Goal: Task Accomplishment & Management: Manage account settings

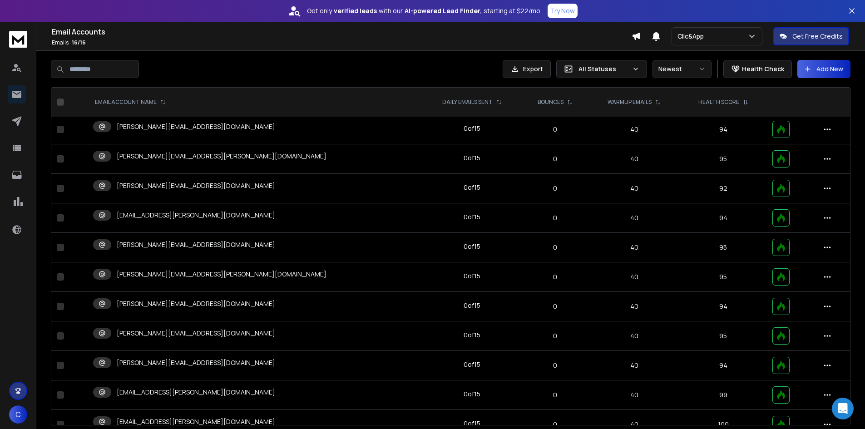
scroll to position [171, 0]
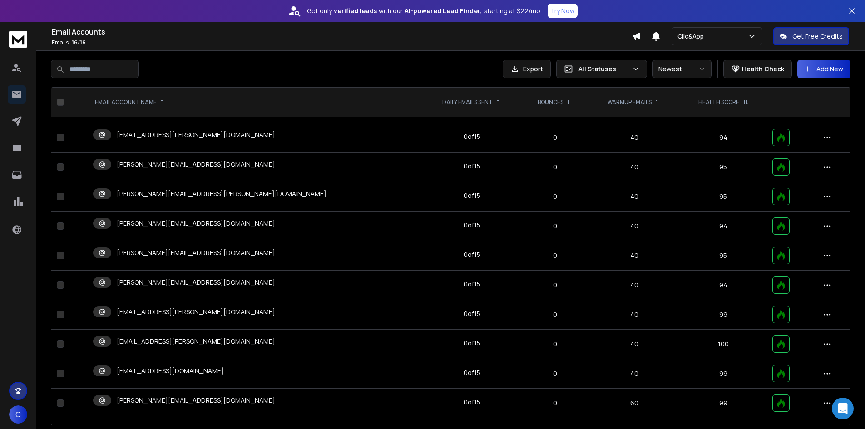
click at [461, 65] on div at bounding box center [274, 69] width 447 height 18
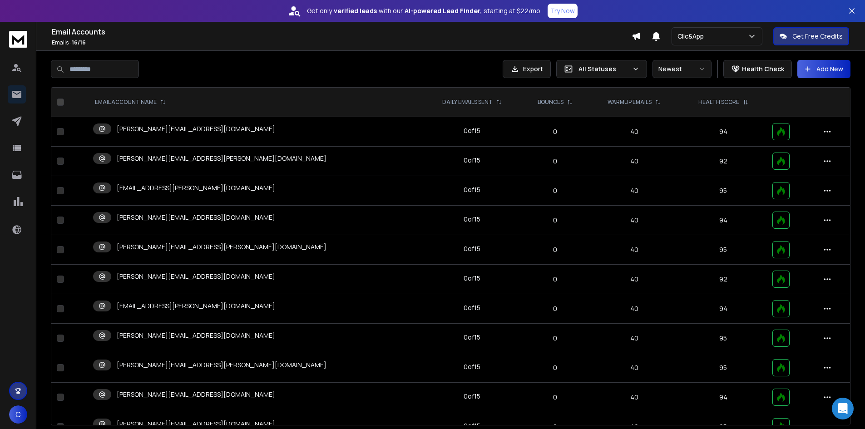
click at [852, 11] on icon at bounding box center [851, 10] width 5 height 5
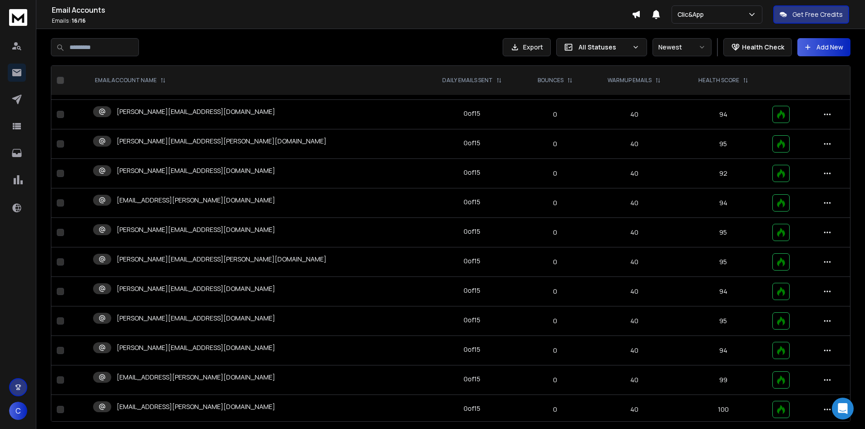
scroll to position [153, 0]
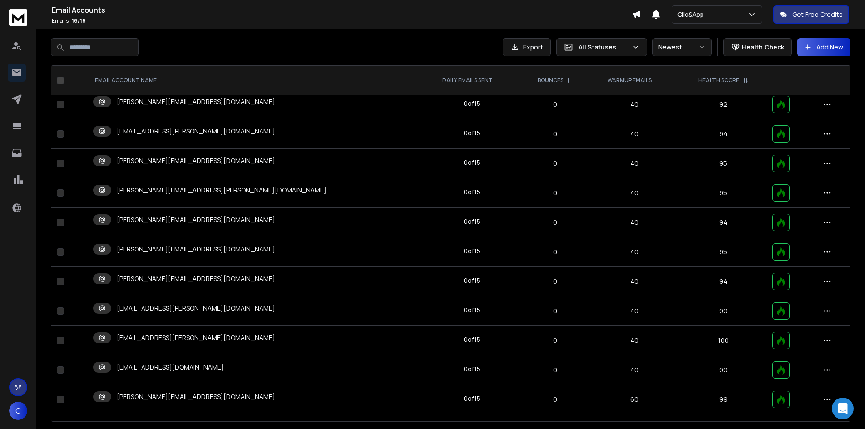
click at [446, 43] on div at bounding box center [274, 47] width 447 height 18
click at [480, 60] on div "Export All Statuses Newest Health Check Add New EMAIL ACCOUNT NAME DAILY EMAILS…" at bounding box center [451, 230] width 800 height 384
click at [749, 14] on div "Clic&App" at bounding box center [717, 14] width 79 height 9
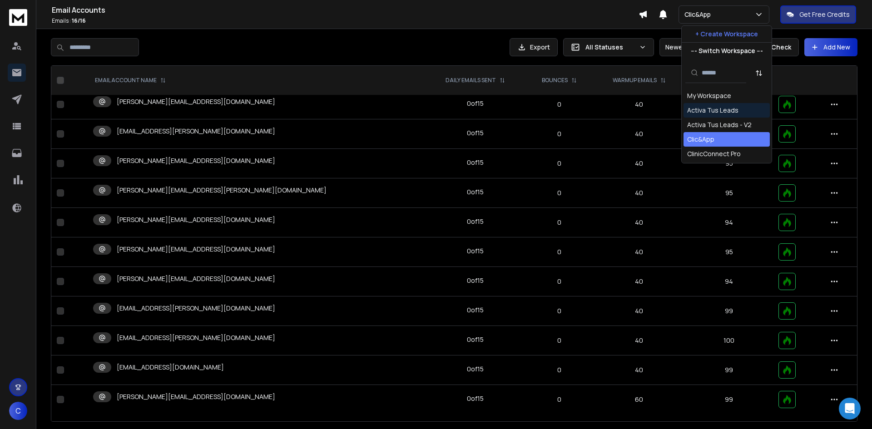
click at [719, 109] on div "Activa Tus Leads" at bounding box center [712, 110] width 51 height 9
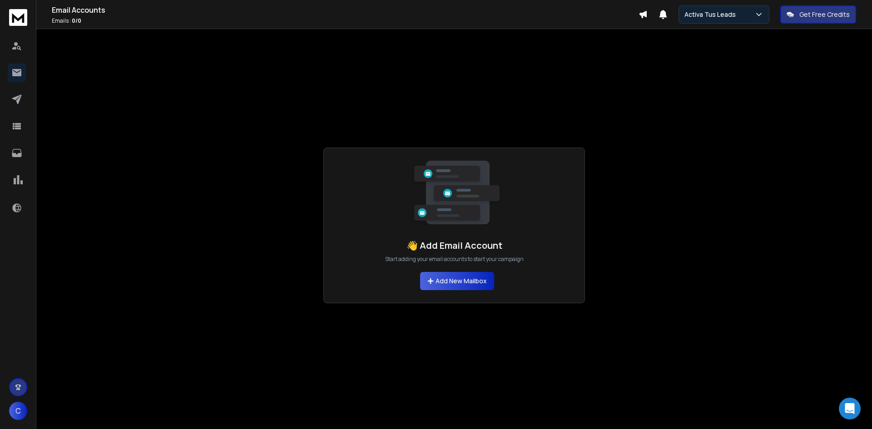
click at [721, 19] on button "Activa Tus Leads" at bounding box center [724, 14] width 91 height 18
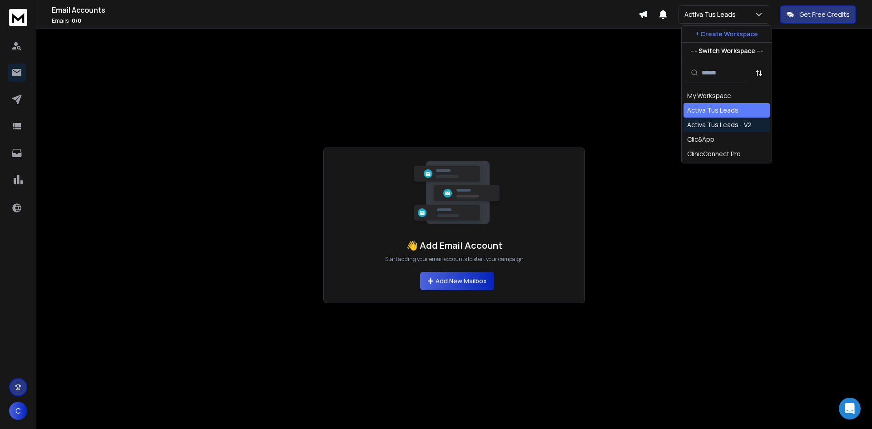
click at [728, 124] on div "Activa Tus Leads - V2" at bounding box center [719, 124] width 65 height 9
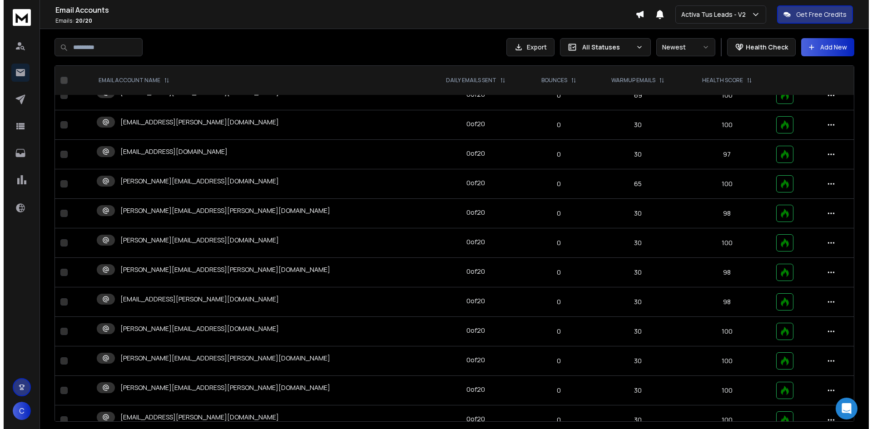
scroll to position [271, 0]
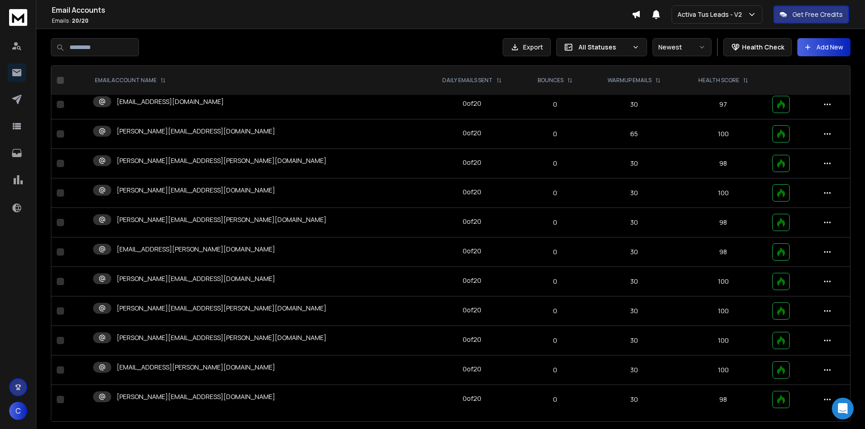
click at [692, 400] on td "98" at bounding box center [723, 400] width 87 height 30
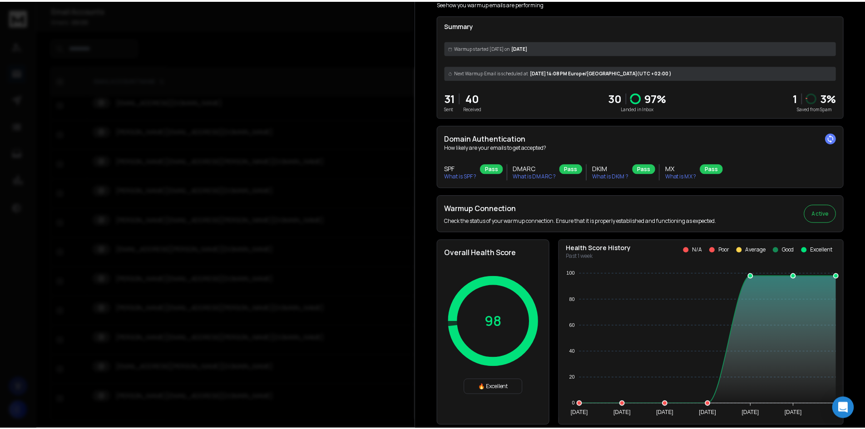
scroll to position [0, 0]
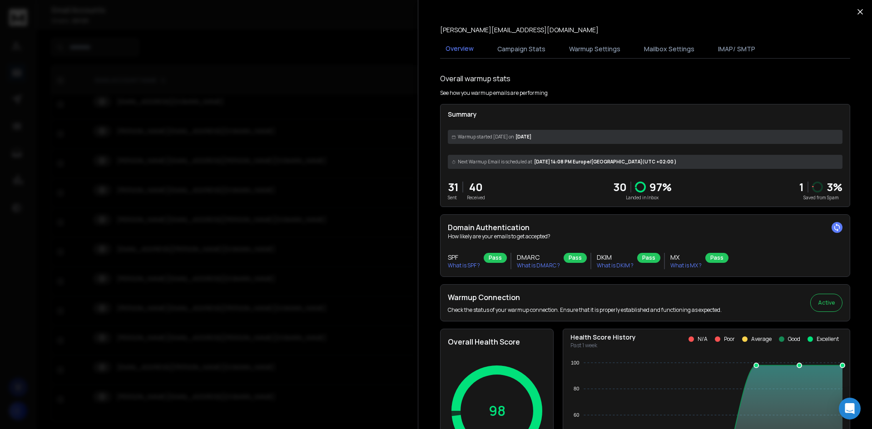
click at [859, 11] on icon "button" at bounding box center [860, 11] width 9 height 9
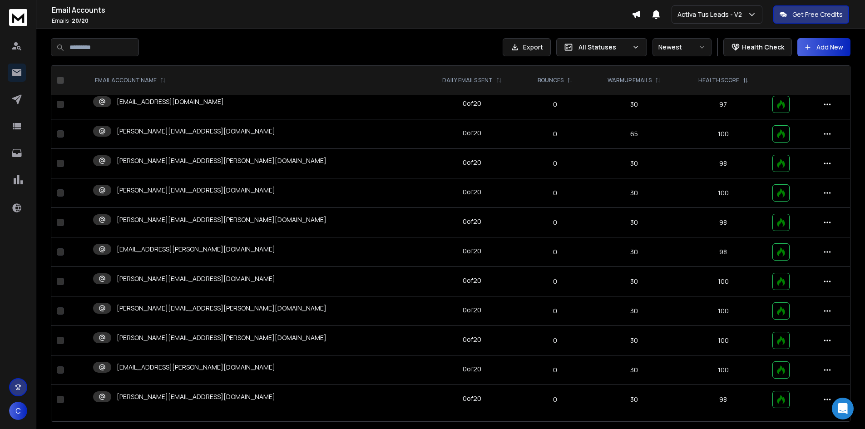
click at [261, 39] on div at bounding box center [274, 47] width 447 height 18
